Goal: Task Accomplishment & Management: Manage account settings

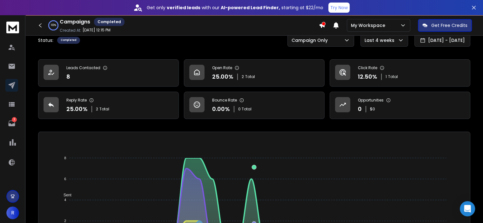
scroll to position [44, 0]
click at [12, 123] on icon at bounding box center [12, 124] width 8 height 8
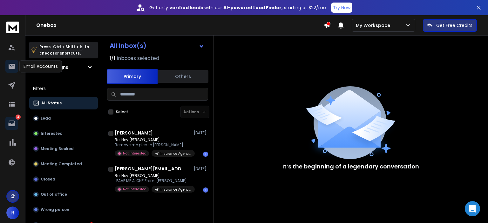
click at [12, 67] on icon at bounding box center [12, 66] width 6 height 5
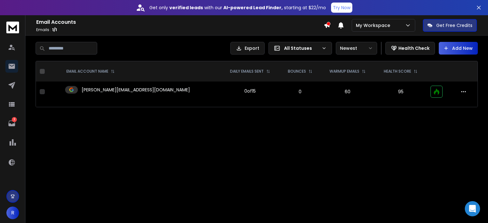
click at [478, 10] on icon at bounding box center [479, 8] width 6 height 6
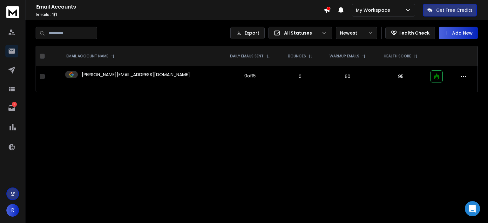
click at [13, 14] on img at bounding box center [12, 12] width 13 height 12
click at [13, 207] on span "R" at bounding box center [12, 210] width 13 height 13
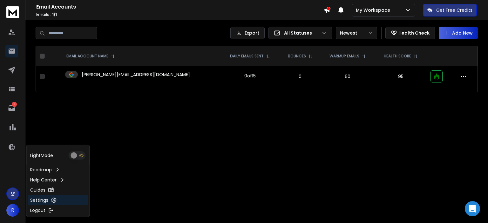
click at [58, 199] on div "Settings" at bounding box center [58, 200] width 60 height 10
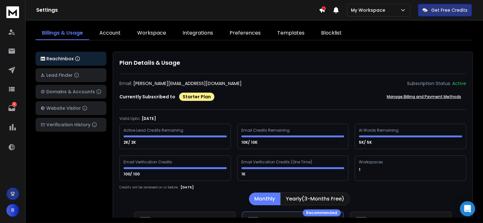
click at [122, 34] on link "Account" at bounding box center [110, 33] width 34 height 13
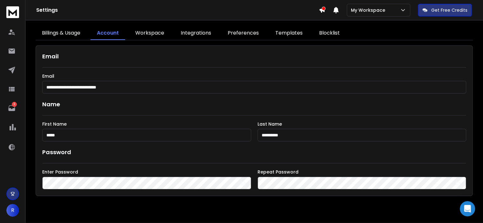
click at [68, 29] on link "Billings & Usage" at bounding box center [61, 33] width 51 height 13
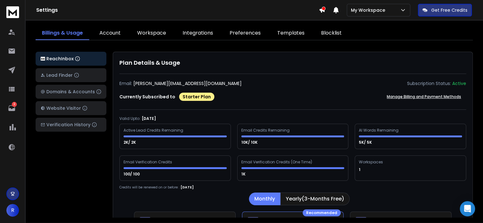
click at [193, 93] on div "Starter Plan" at bounding box center [196, 97] width 35 height 8
